Goal: Information Seeking & Learning: Find specific page/section

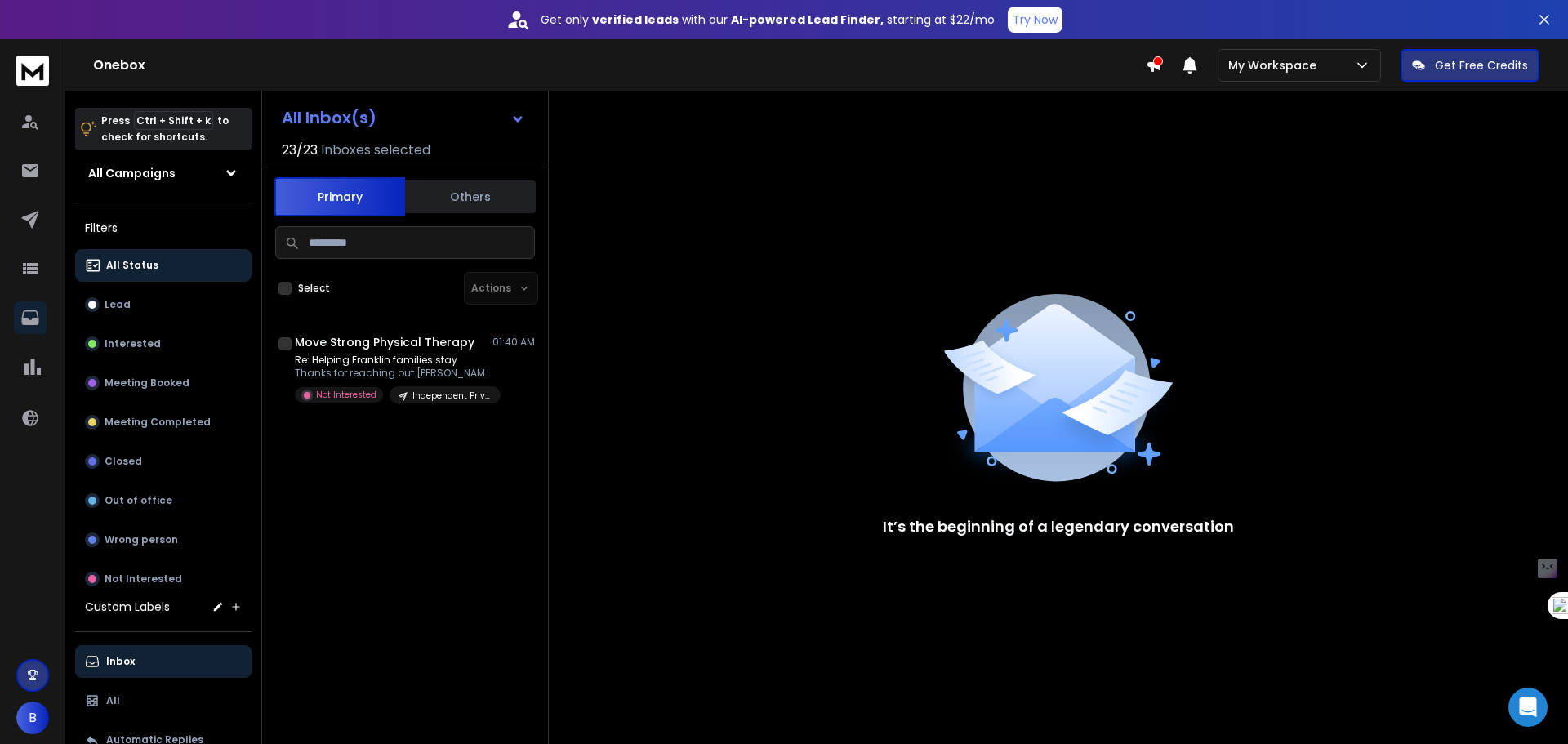
click at [171, 266] on button "All Status" at bounding box center [164, 266] width 177 height 33
click at [1532, 716] on icon "Open Intercom Messenger" at bounding box center [1528, 707] width 21 height 21
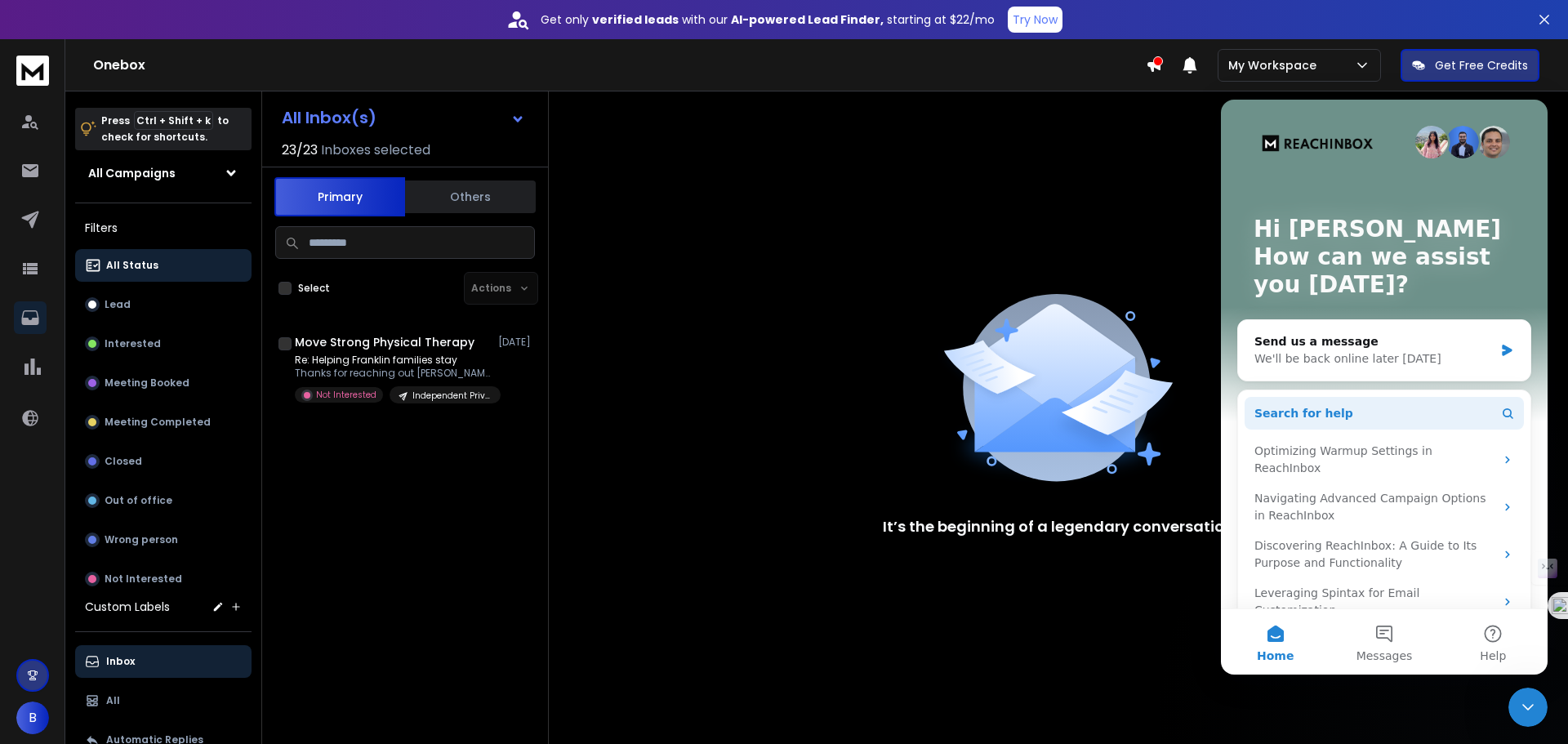
click at [1363, 412] on button "Search for help" at bounding box center [1384, 413] width 280 height 33
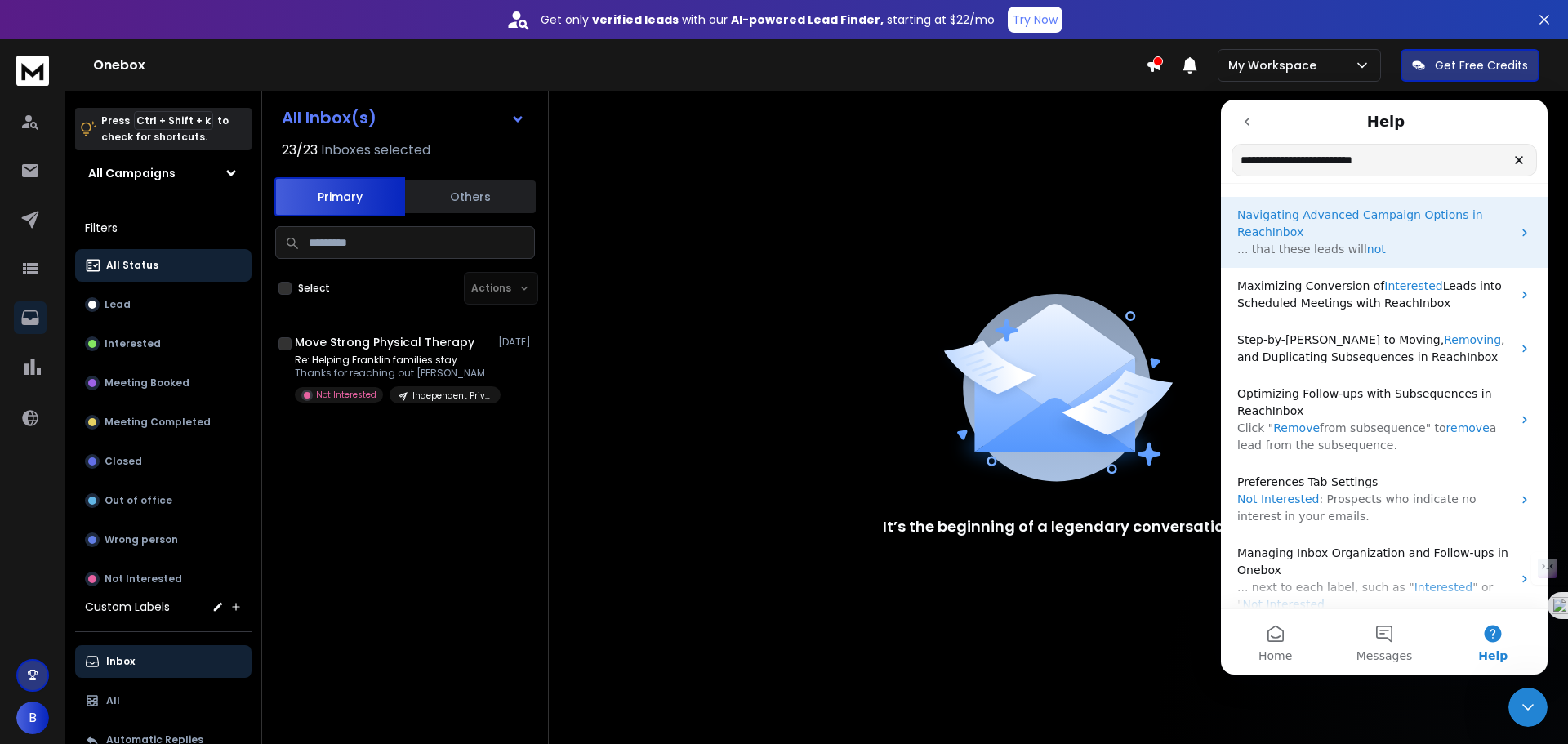
type input "**********"
click at [1385, 241] on p "... that these leads will not" at bounding box center [1374, 250] width 274 height 17
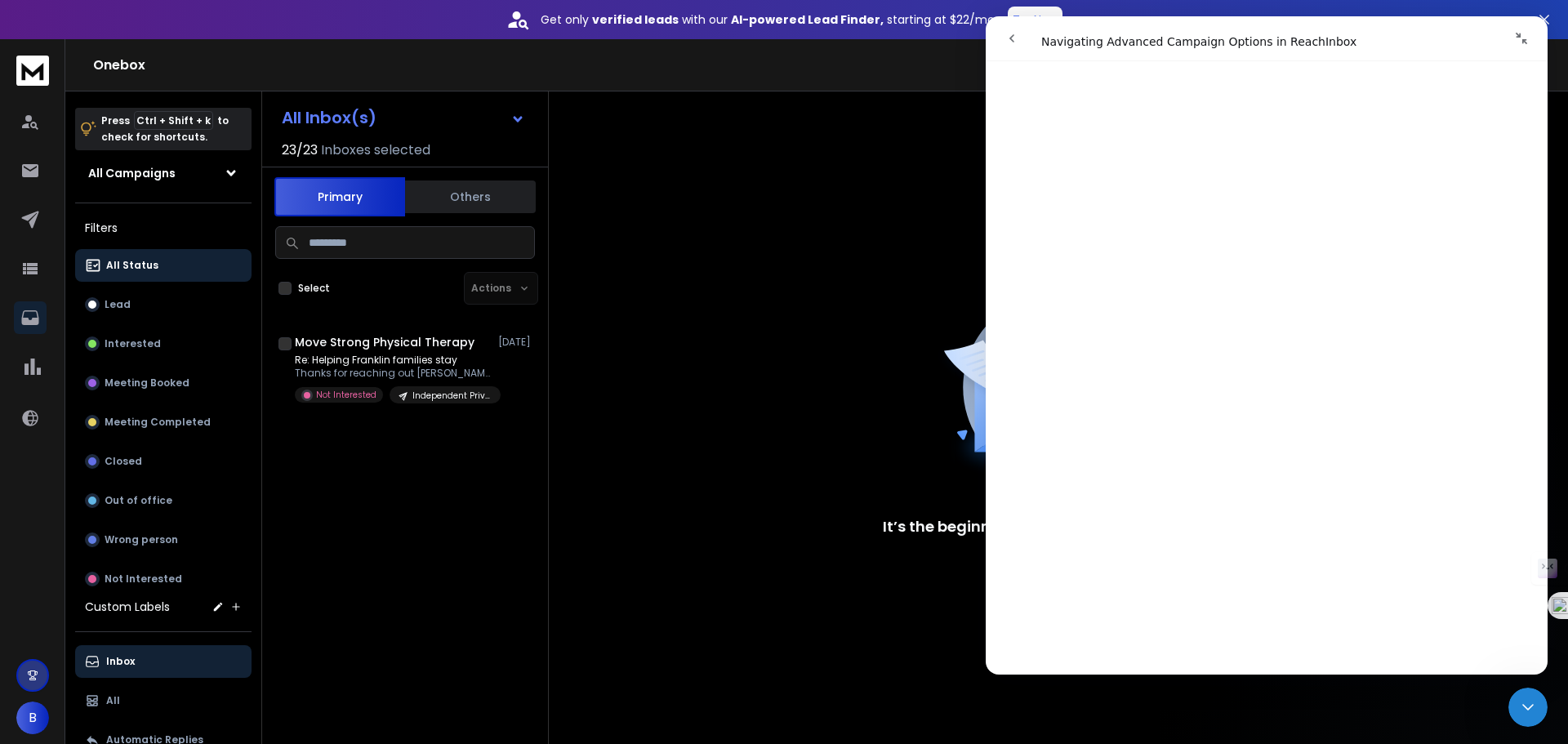
scroll to position [4380, 0]
click at [812, 161] on div "It’s the beginning of a legendary conversation" at bounding box center [1059, 407] width 1020 height 632
click at [1527, 33] on button "Collapse window" at bounding box center [1522, 38] width 31 height 31
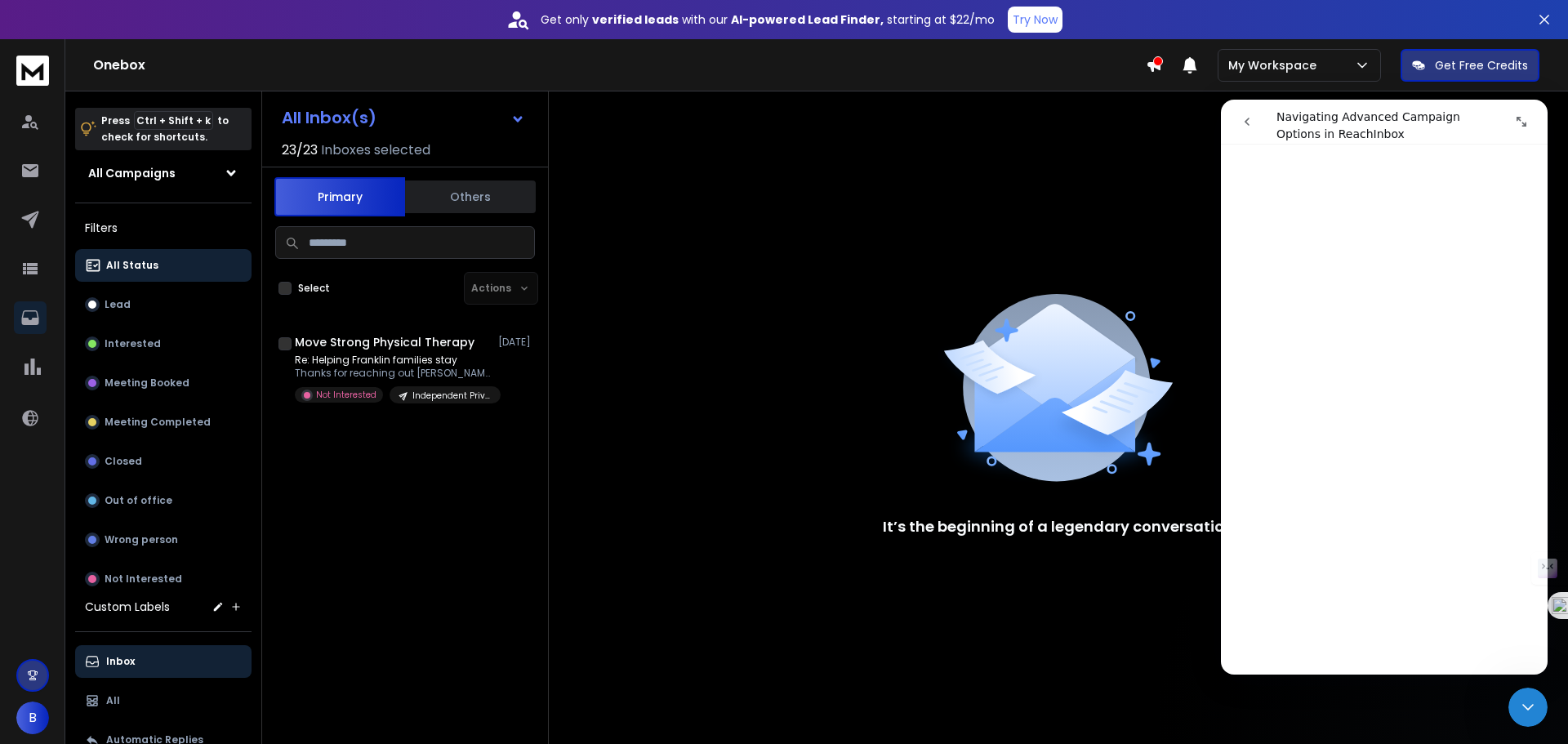
scroll to position [4185, 0]
click at [139, 170] on h1 "All Campaigns" at bounding box center [132, 173] width 87 height 16
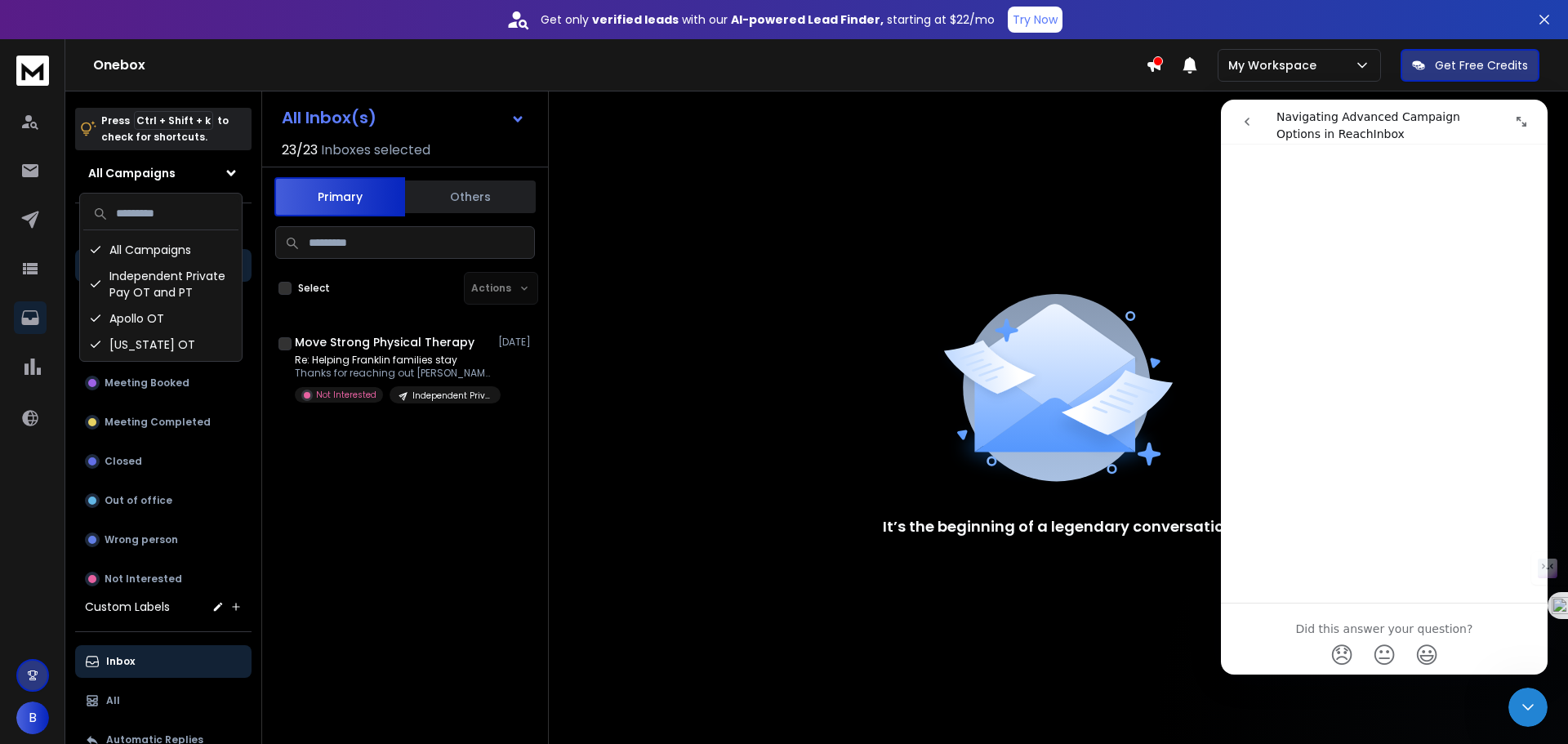
click at [780, 258] on div "It’s the beginning of a legendary conversation" at bounding box center [1059, 407] width 1020 height 632
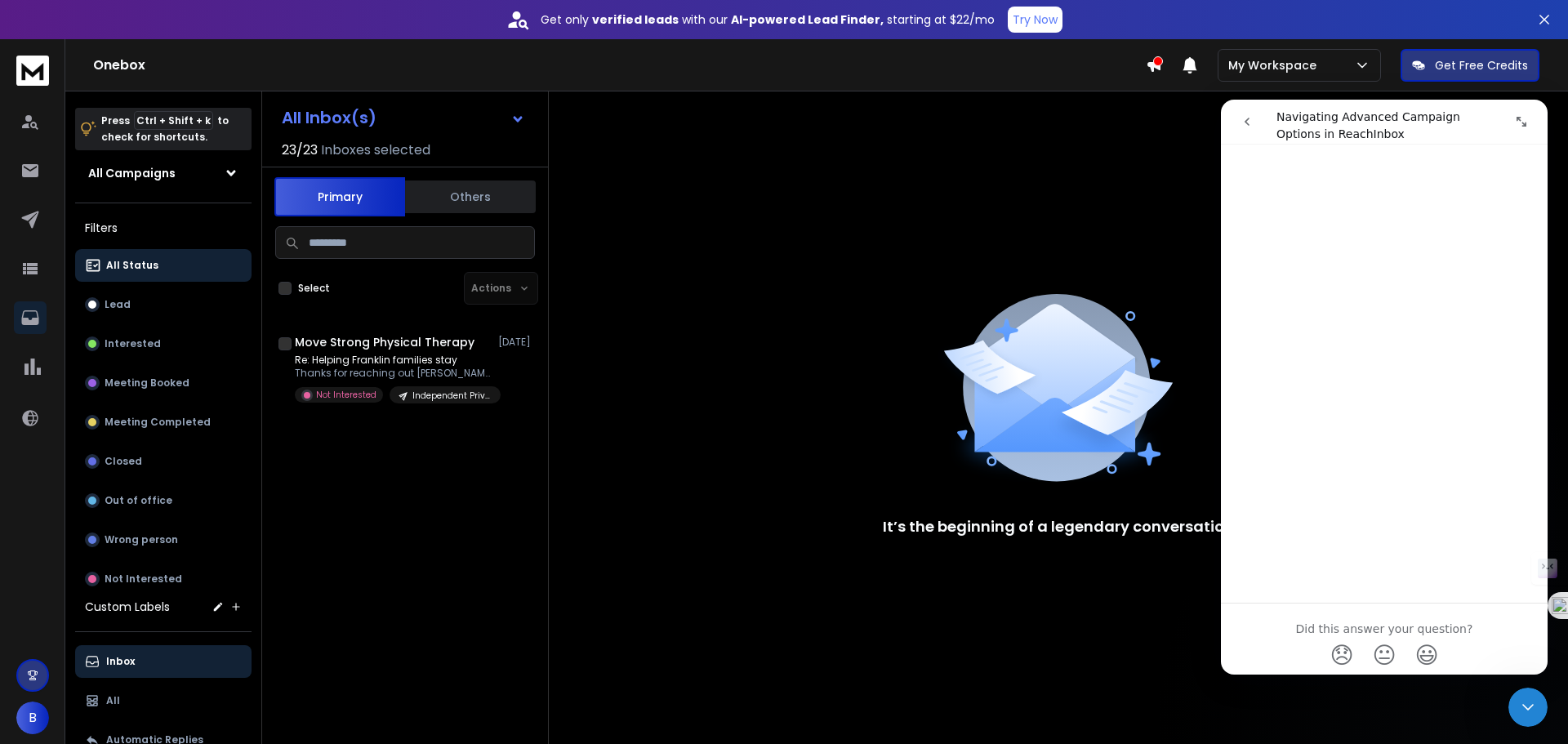
click at [112, 260] on p "All Status" at bounding box center [132, 265] width 52 height 13
click at [88, 173] on button "All Campaigns" at bounding box center [164, 173] width 177 height 33
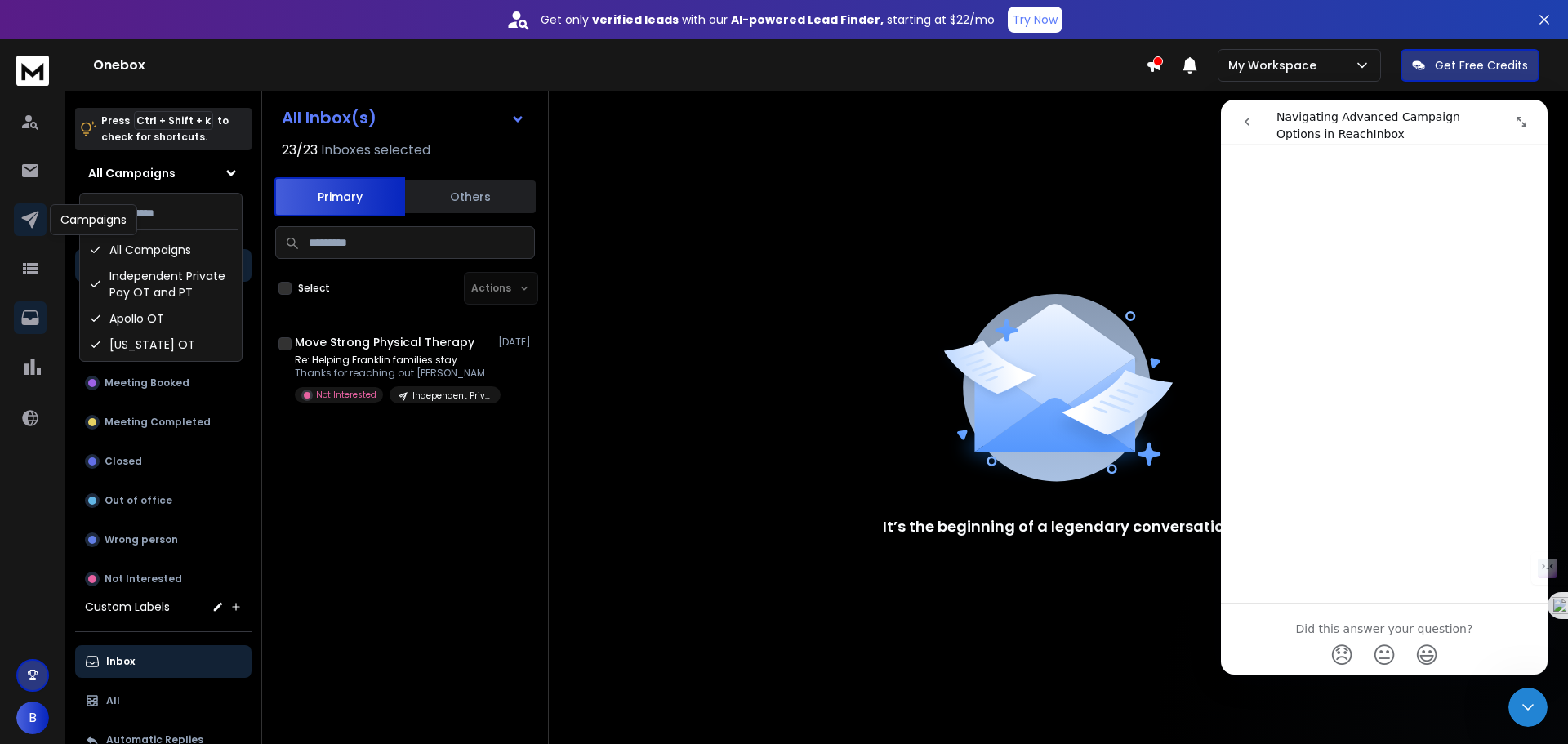
click at [27, 224] on icon at bounding box center [30, 220] width 20 height 20
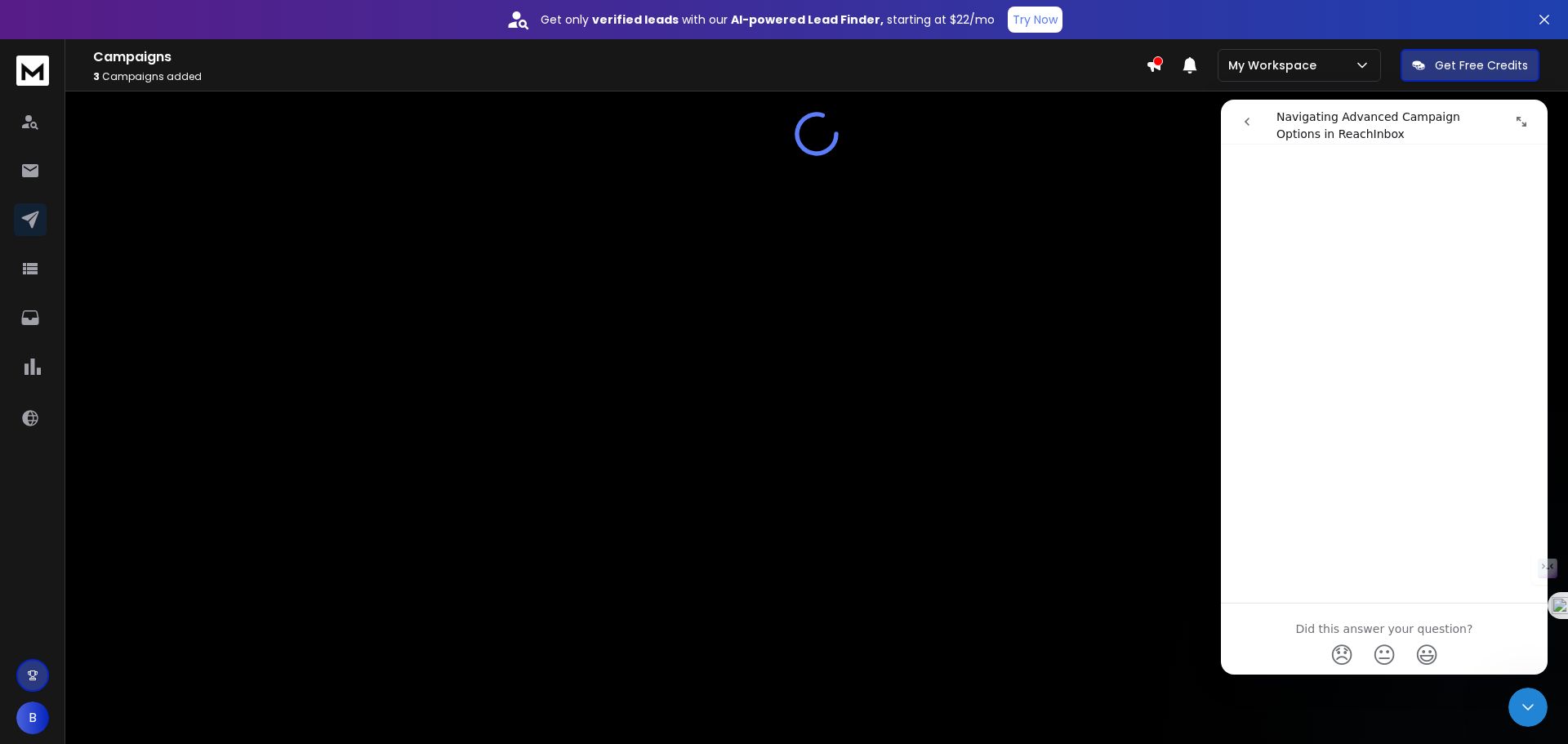
click at [1546, 29] on div at bounding box center [1544, 19] width 15 height 39
